Goal: Task Accomplishment & Management: Manage account settings

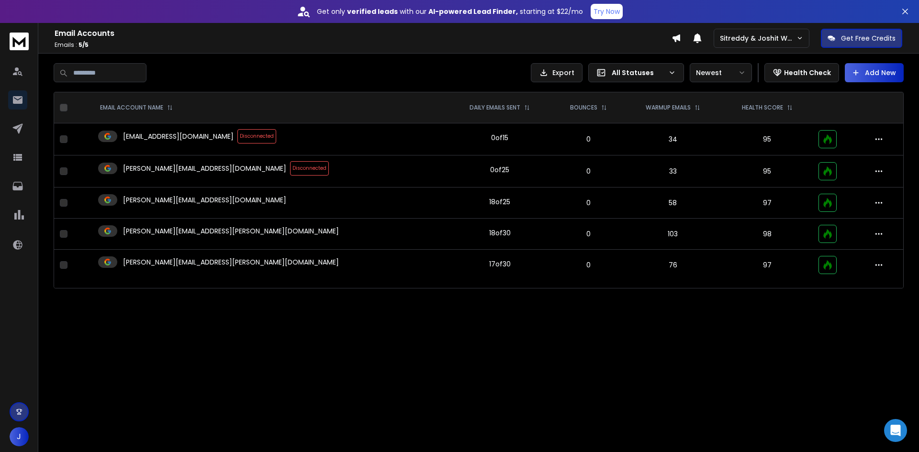
click at [172, 291] on div "Export All Statuses Newest Health Check Add New EMAIL ACCOUNT NAME DAILY EMAILS…" at bounding box center [478, 176] width 881 height 245
click at [200, 325] on div "Get only verified leads with our AI-powered Lead Finder, starting at $22/mo Try…" at bounding box center [459, 226] width 919 height 452
click at [301, 305] on div "Get only verified leads with our AI-powered Lead Finder, starting at $22/mo Try…" at bounding box center [459, 226] width 919 height 452
click at [756, 35] on p "Sitreddy & Joshit Workspace" at bounding box center [758, 39] width 77 height 10
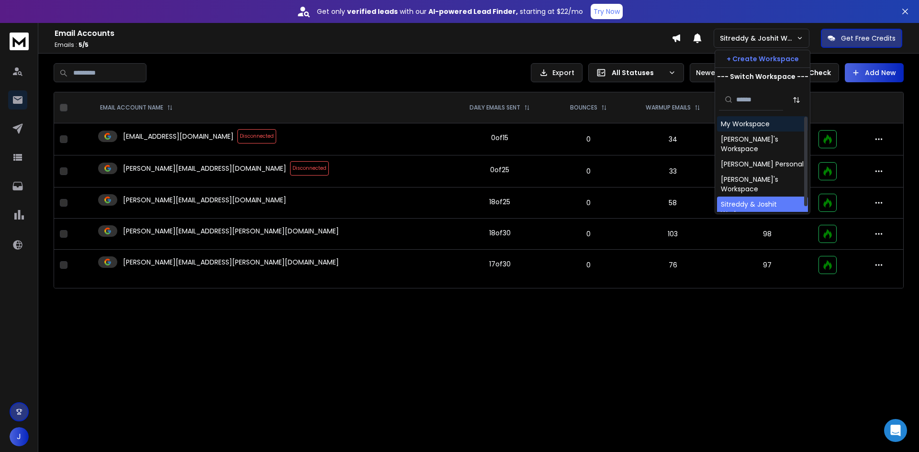
click at [746, 123] on div "My Workspace" at bounding box center [745, 124] width 49 height 10
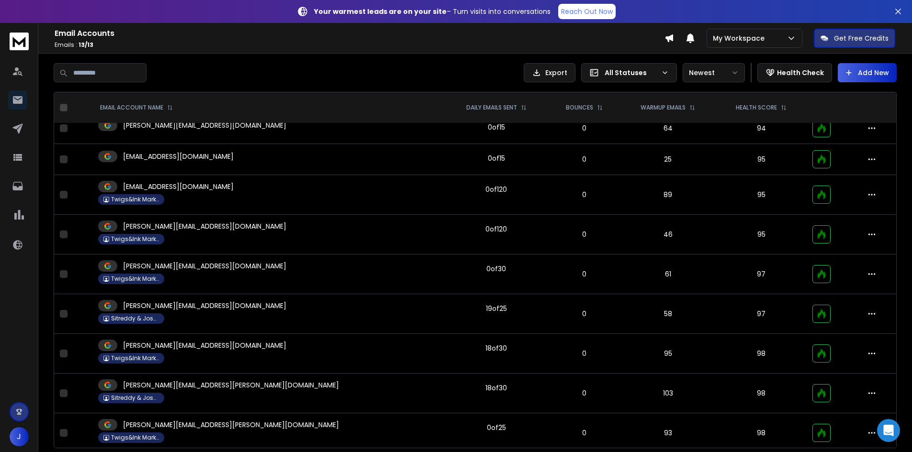
scroll to position [191, 0]
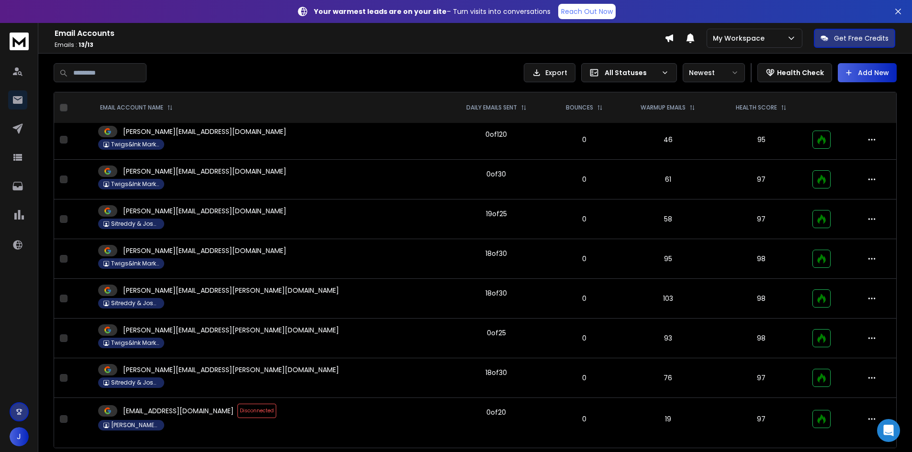
click at [64, 297] on button "button" at bounding box center [64, 299] width 8 height 8
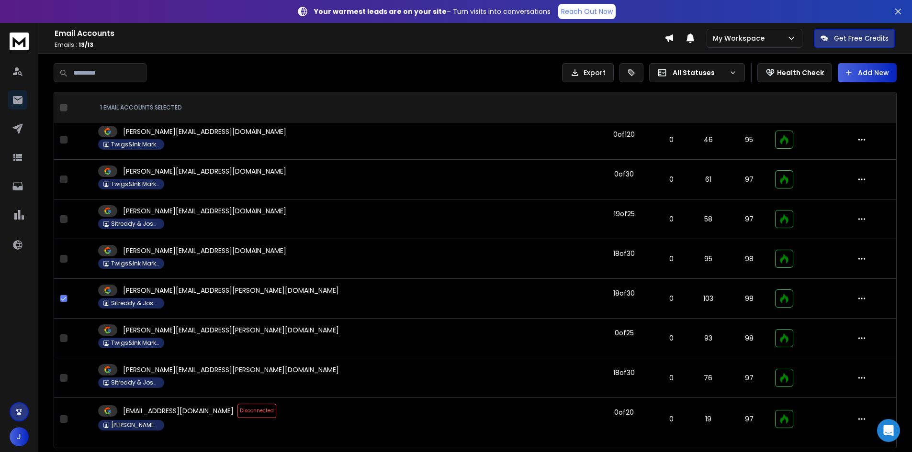
click at [716, 74] on p "All Statuses" at bounding box center [699, 73] width 53 height 10
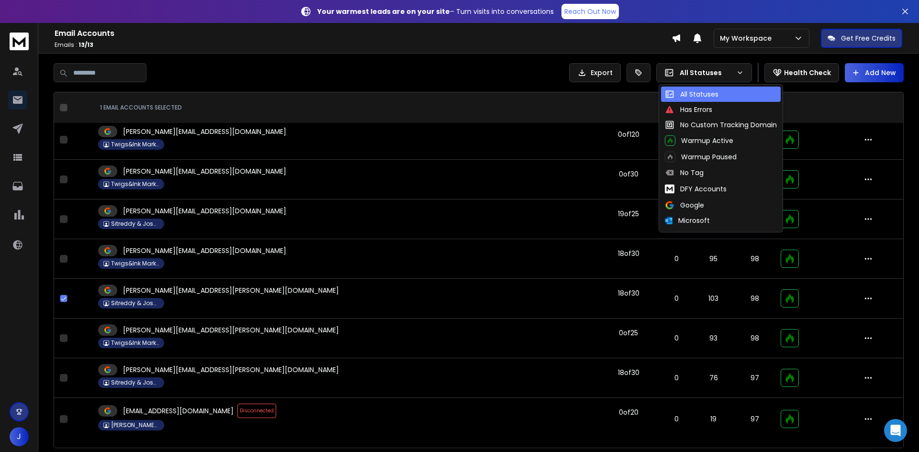
click at [716, 74] on p "All Statuses" at bounding box center [706, 73] width 53 height 10
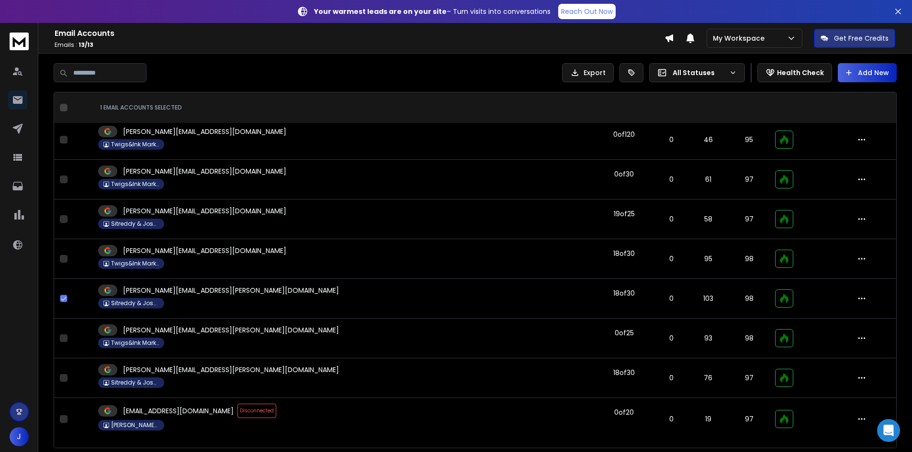
click at [859, 298] on icon at bounding box center [862, 298] width 7 height 1
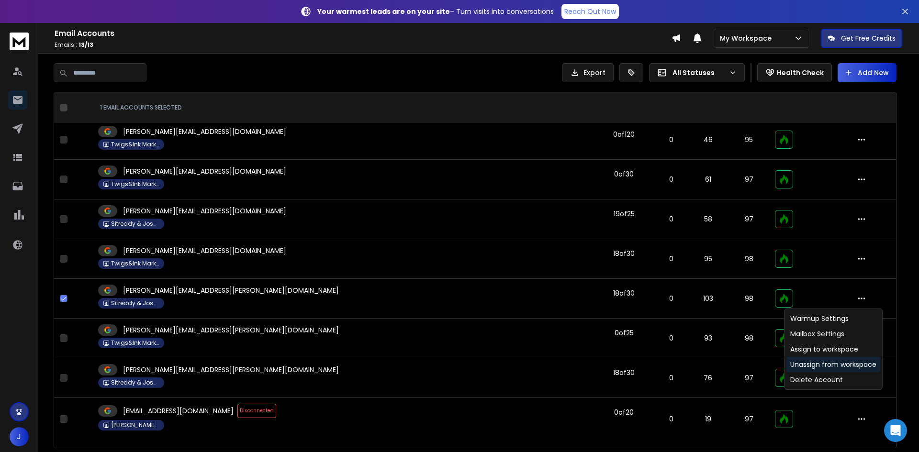
click at [852, 369] on div "Unassign from workspace" at bounding box center [834, 364] width 94 height 15
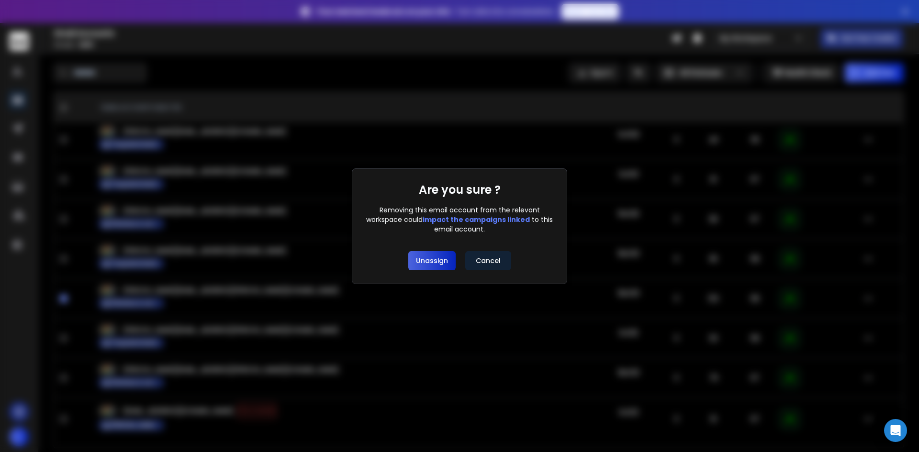
click at [424, 262] on button "Unassign" at bounding box center [431, 260] width 47 height 19
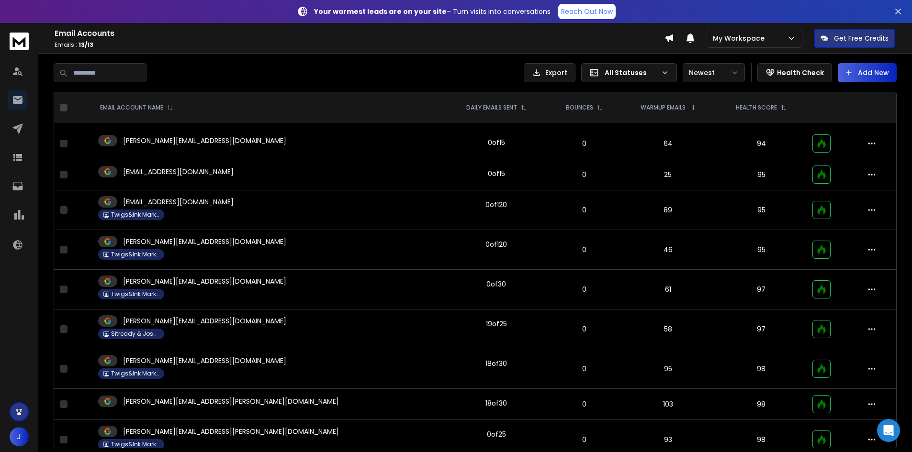
scroll to position [96, 0]
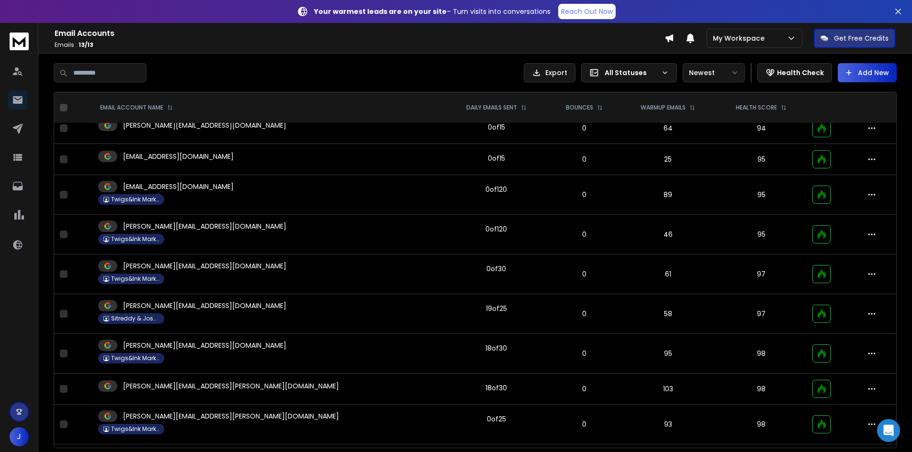
click at [63, 274] on button "button" at bounding box center [64, 275] width 8 height 8
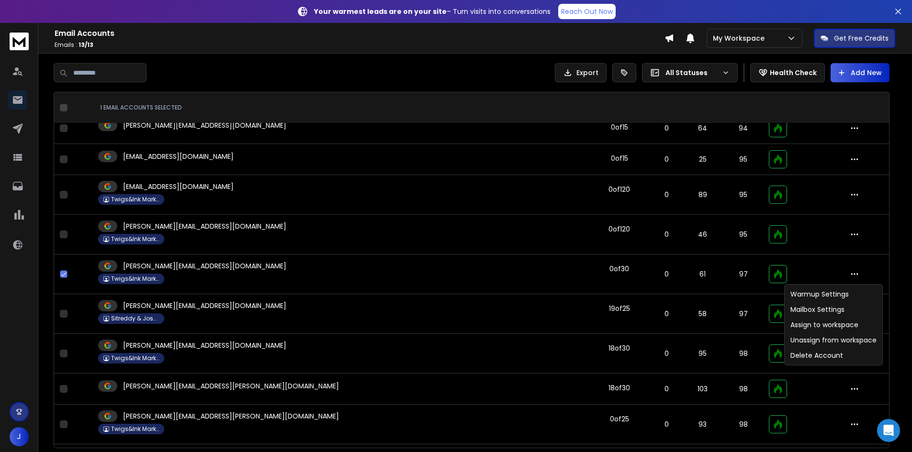
click at [852, 271] on icon at bounding box center [854, 274] width 9 height 9
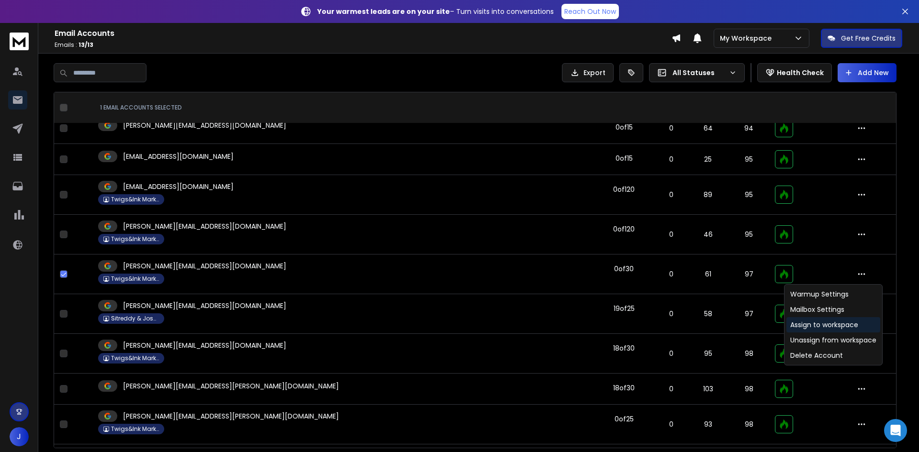
click at [854, 327] on div "Assign to workspace" at bounding box center [834, 324] width 94 height 15
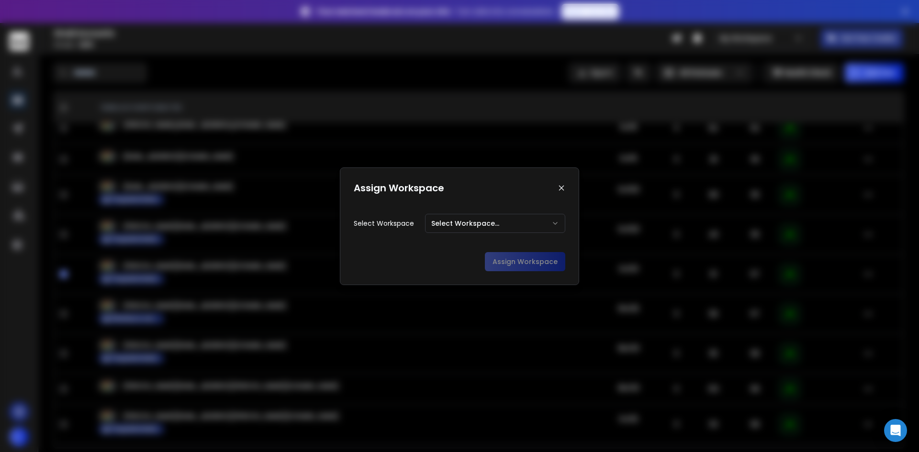
click at [484, 224] on button "Select Workspace..." at bounding box center [495, 223] width 140 height 19
click at [513, 266] on button "Assign Workspace" at bounding box center [525, 261] width 80 height 19
